Goal: Task Accomplishment & Management: Manage account settings

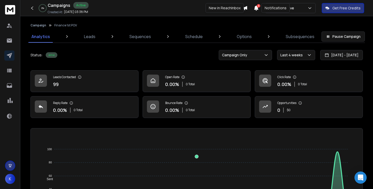
click at [260, 10] on div "3 Prospects Hive Get Free Credits" at bounding box center [302, 8] width 121 height 10
click at [255, 6] on icon at bounding box center [256, 8] width 5 height 5
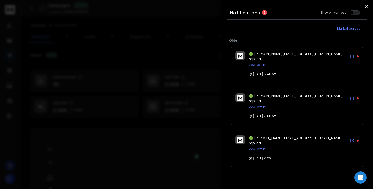
click at [366, 7] on icon "button" at bounding box center [366, 6] width 3 height 3
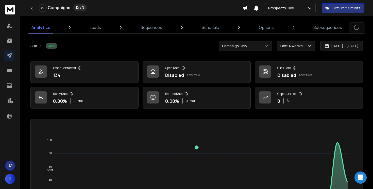
click at [175, 76] on p "Disabled" at bounding box center [174, 74] width 19 height 7
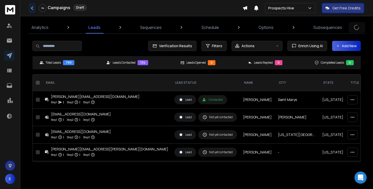
click at [34, 10] on button at bounding box center [32, 8] width 7 height 10
click at [41, 28] on p "Analytics" at bounding box center [39, 27] width 17 height 6
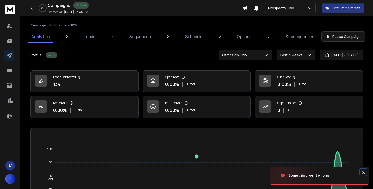
click at [364, 172] on icon "Notifications (F8)" at bounding box center [363, 172] width 5 height 5
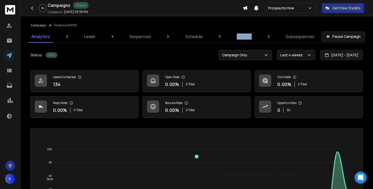
click at [123, 57] on div "Status: Active Pause Campaign Campaign Only Last 4 weeks 15 Sep 2025 - 13 Oct 2…" at bounding box center [196, 55] width 332 height 10
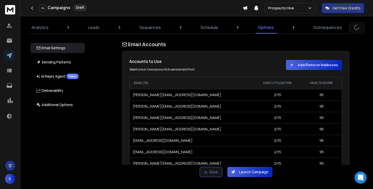
click at [106, 126] on div "Email Accounts Accounts to Use Select one or more accounts to send emails from …" at bounding box center [239, 103] width 292 height 124
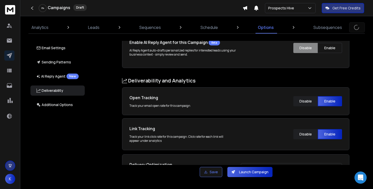
scroll to position [544, 0]
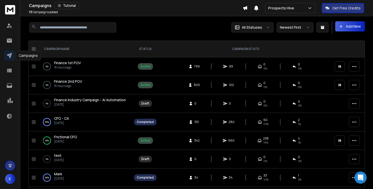
click at [59, 80] on span "Finance 2nd POV" at bounding box center [68, 81] width 28 height 5
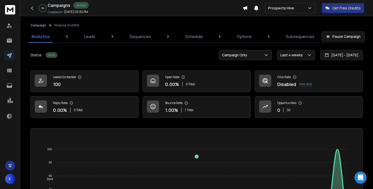
click at [168, 28] on div "Campaign Finance 2nd POV" at bounding box center [196, 25] width 336 height 8
click at [156, 24] on div "Campaign Finance 2nd POV" at bounding box center [196, 25] width 332 height 4
